Goal: Task Accomplishment & Management: Manage account settings

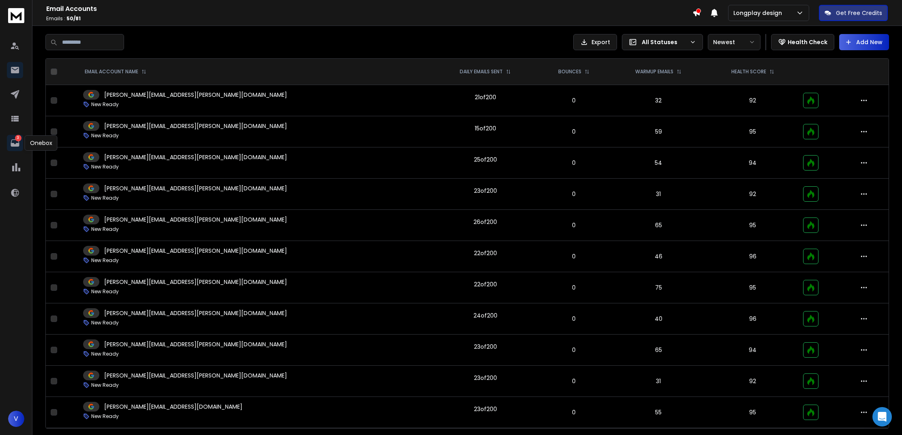
click at [18, 138] on p "3" at bounding box center [18, 138] width 6 height 6
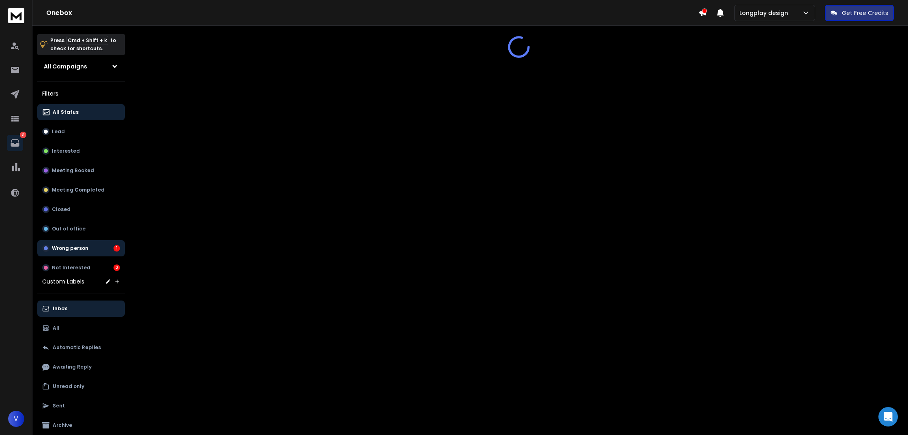
click at [84, 249] on p "Wrong person" at bounding box center [70, 248] width 36 height 6
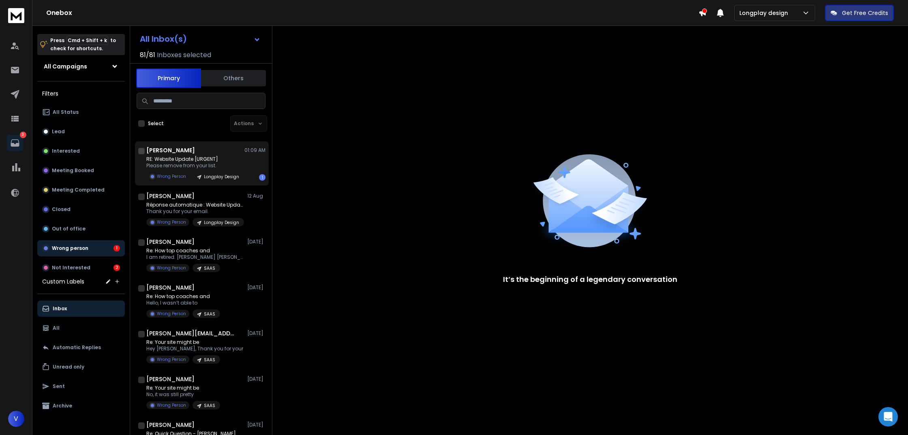
click at [220, 159] on p "RE: Website Update [URGENT]" at bounding box center [194, 159] width 97 height 6
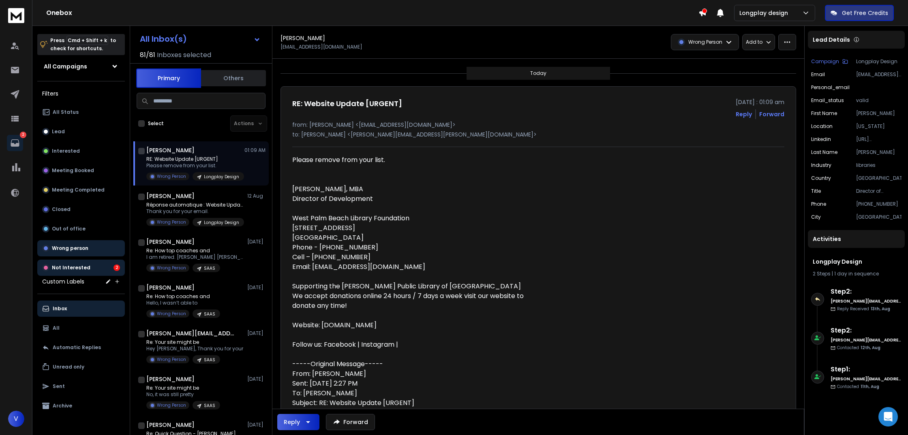
click at [88, 261] on button "Not Interested 2" at bounding box center [81, 268] width 88 height 16
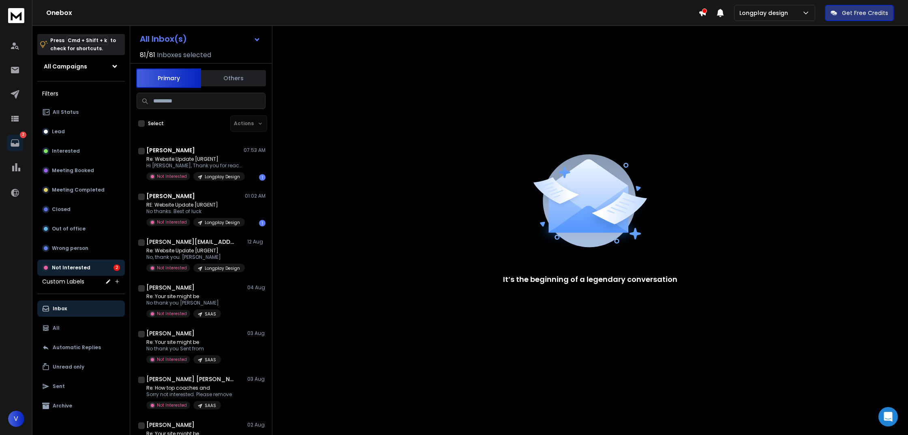
click at [225, 140] on div "[PERSON_NAME] 07:53 AM Re: Website Update [URGENT] Hi [PERSON_NAME], Thank you …" at bounding box center [201, 301] width 142 height 322
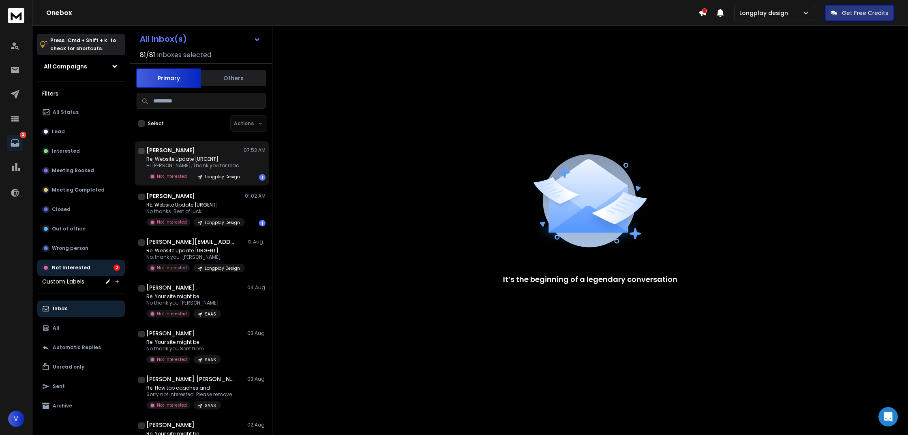
click at [223, 153] on div "[PERSON_NAME] 07:53 AM" at bounding box center [205, 150] width 119 height 8
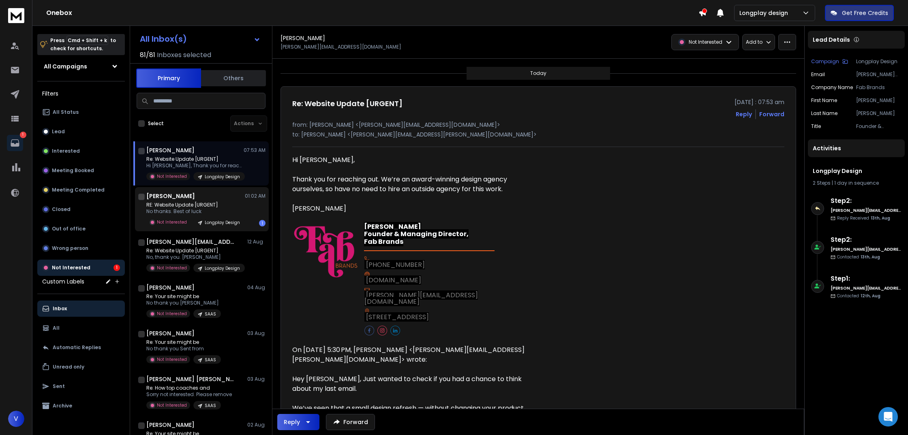
click at [183, 210] on p "No thanks. Best of luck" at bounding box center [194, 211] width 97 height 6
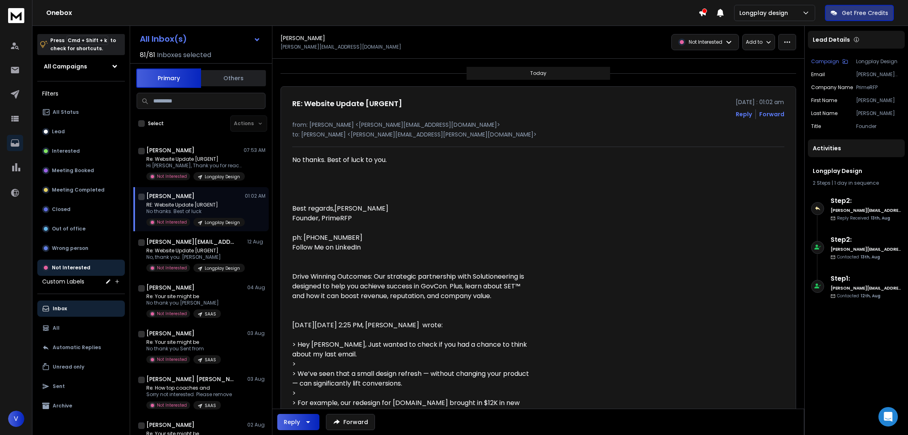
click at [72, 142] on div "All Status Lead Interested Meeting Booked Meeting Completed Closed Out of offic…" at bounding box center [81, 190] width 88 height 172
click at [72, 136] on button "Lead" at bounding box center [81, 132] width 88 height 16
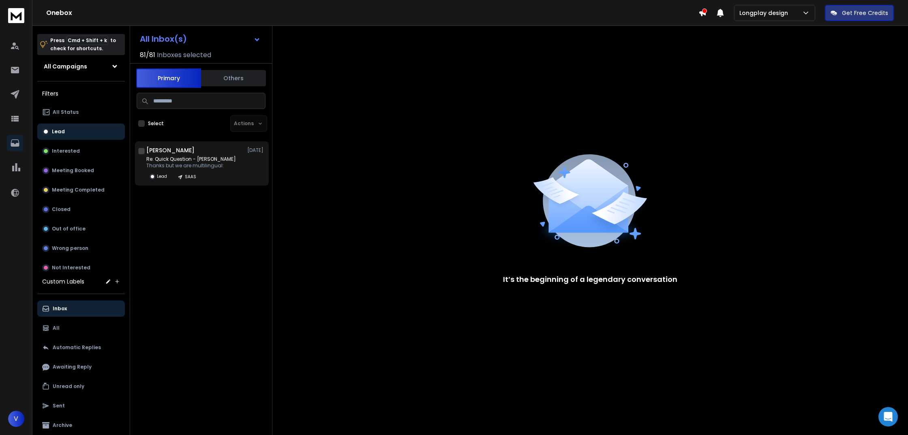
click at [188, 155] on div "[PERSON_NAME] [DATE] Re: Quick Question - [PERSON_NAME] Thanks but we are multi…" at bounding box center [205, 163] width 119 height 34
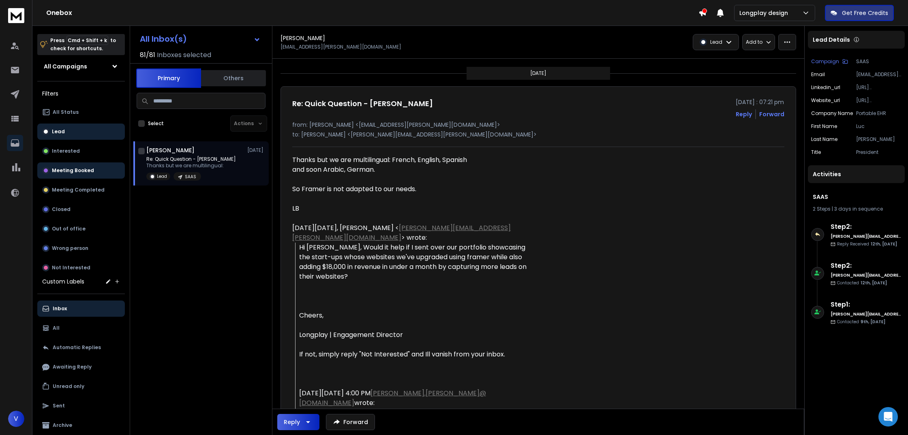
click at [82, 164] on button "Meeting Booked" at bounding box center [81, 171] width 88 height 16
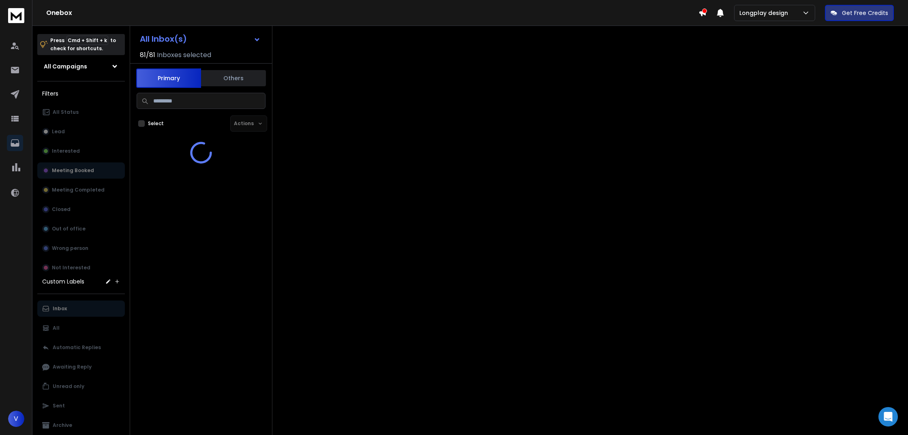
click at [81, 152] on div "All Status Lead Interested Meeting Booked Meeting Completed Closed Out of offic…" at bounding box center [81, 190] width 88 height 172
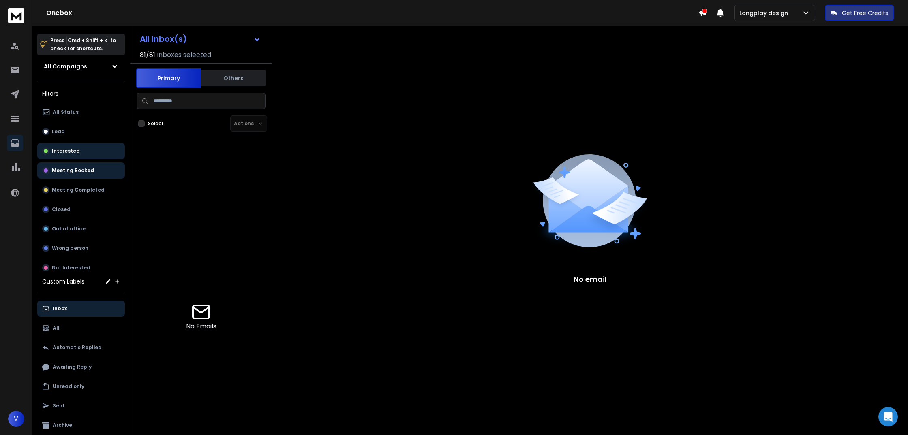
click at [84, 153] on button "Interested" at bounding box center [81, 151] width 88 height 16
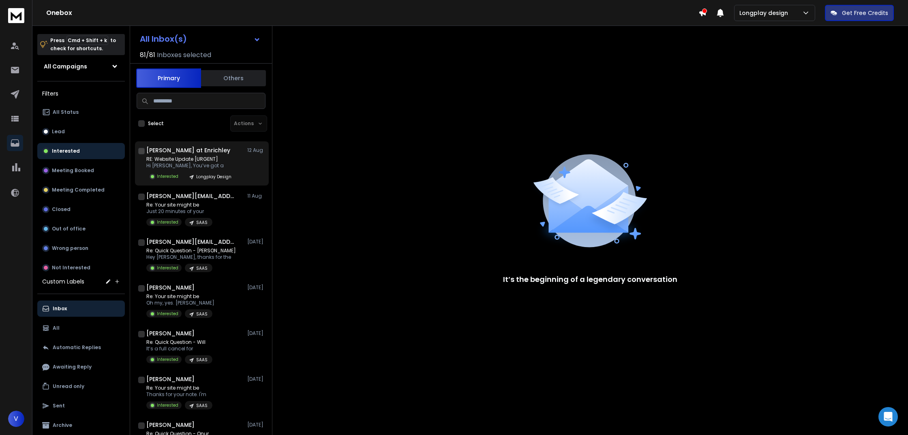
click at [200, 161] on p "RE: Website Update [URGENT]" at bounding box center [191, 159] width 90 height 6
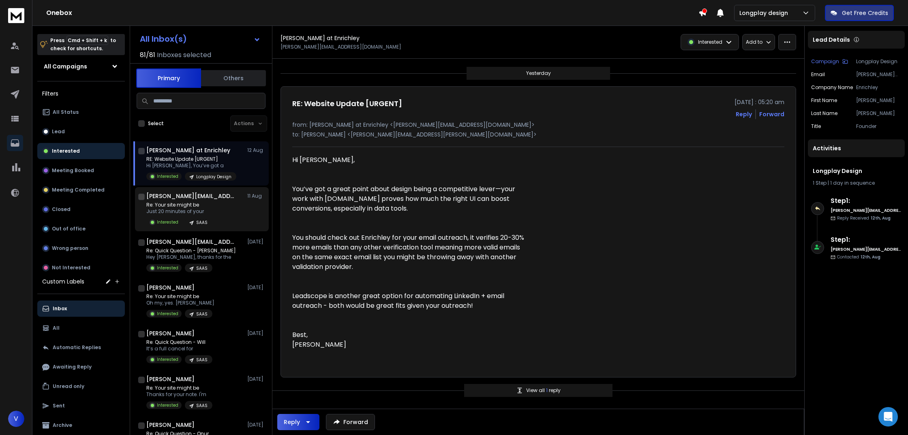
click at [213, 202] on div "Re: Your site might be Just 20 minutes of your Interested SAAS" at bounding box center [205, 214] width 119 height 25
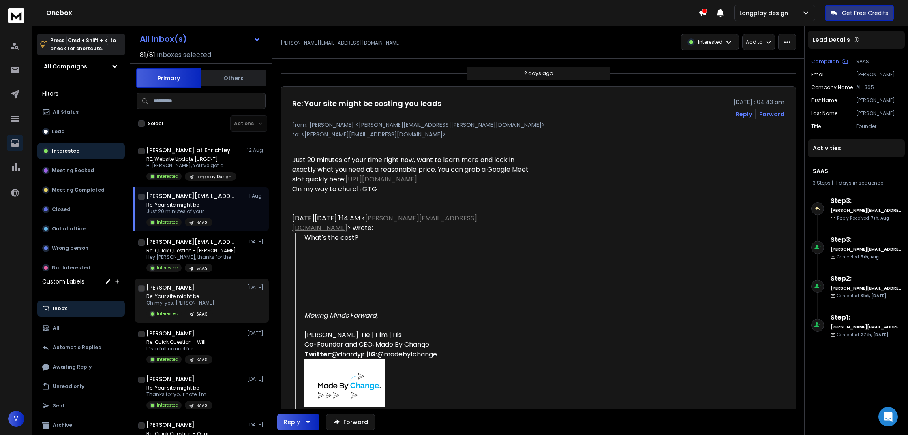
click at [225, 288] on div "[PERSON_NAME] [DATE]" at bounding box center [205, 288] width 119 height 8
